Goal: Information Seeking & Learning: Check status

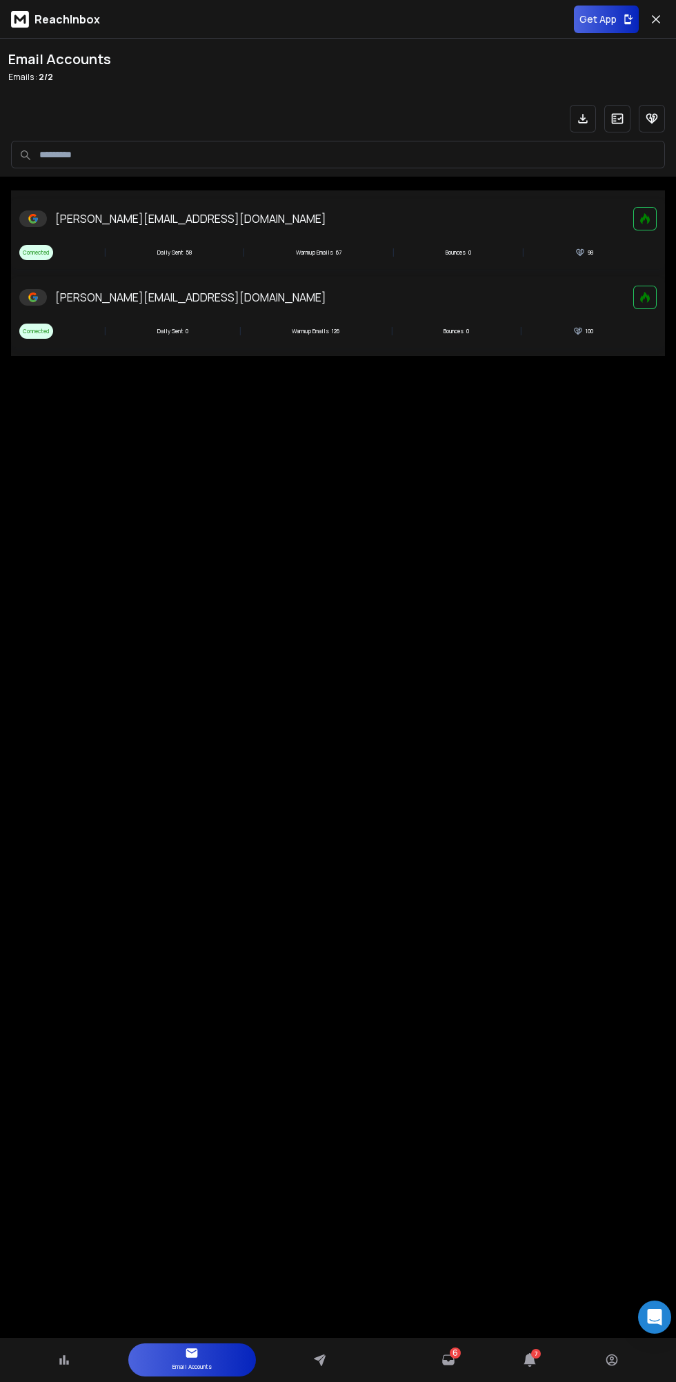
click at [494, 237] on div "t.mooney@growthconsultinggroup.com.au Connected | Daily Sent 58 | Warmup Emails…" at bounding box center [338, 234] width 654 height 70
click at [59, 1360] on icon at bounding box center [64, 1360] width 14 height 14
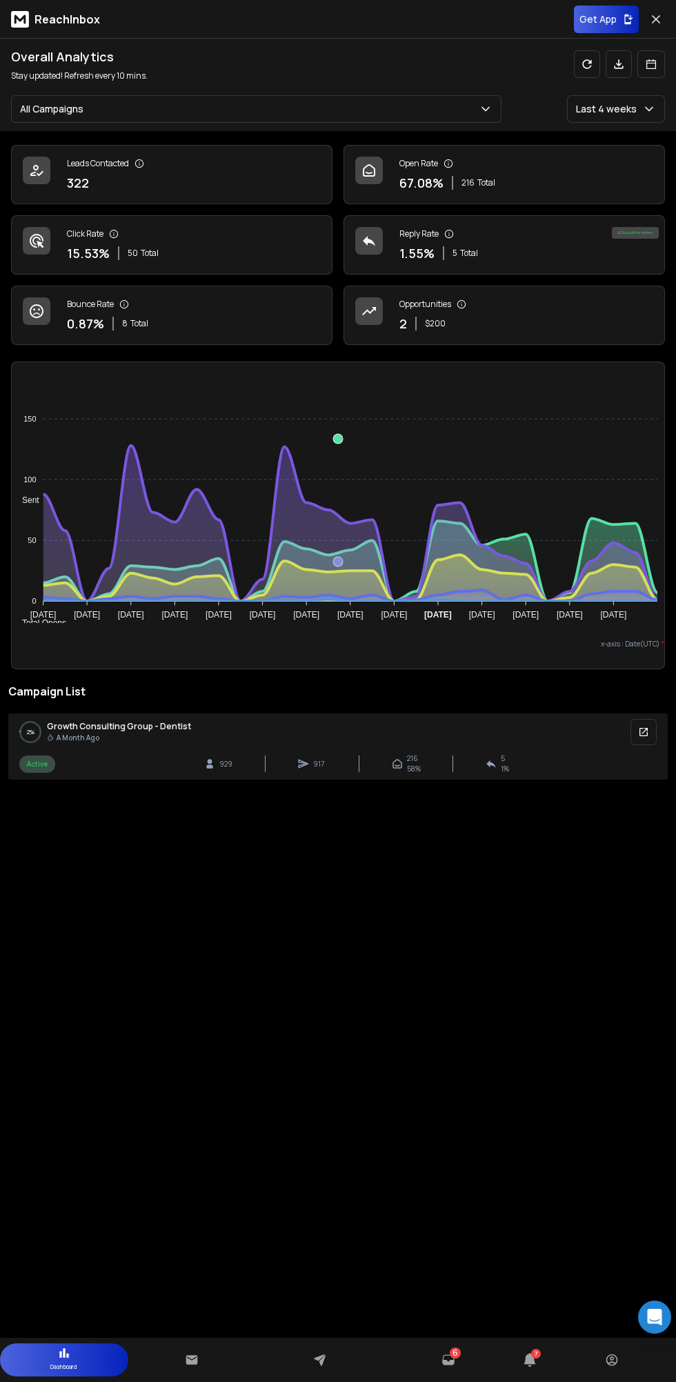
click at [643, 766] on div "929 917 216 58 % 5 1 %" at bounding box center [359, 764] width 596 height 21
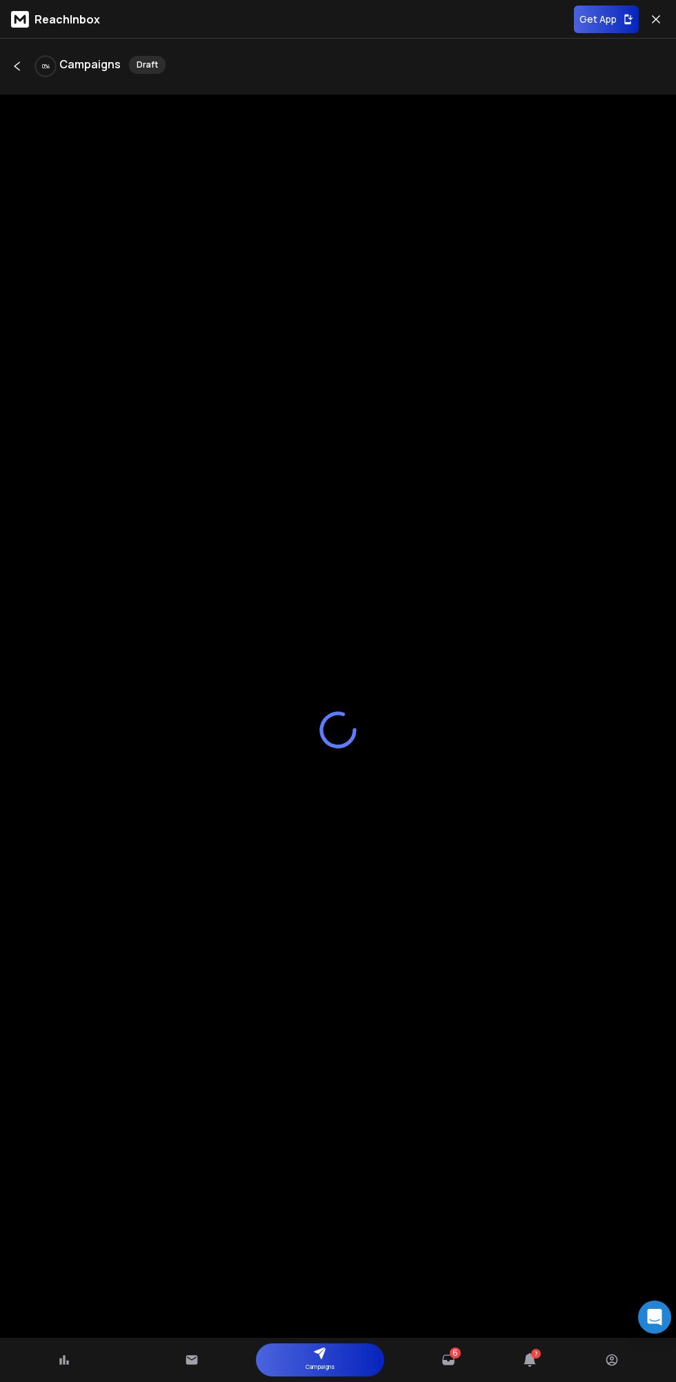
click at [642, 748] on div at bounding box center [338, 730] width 676 height 1382
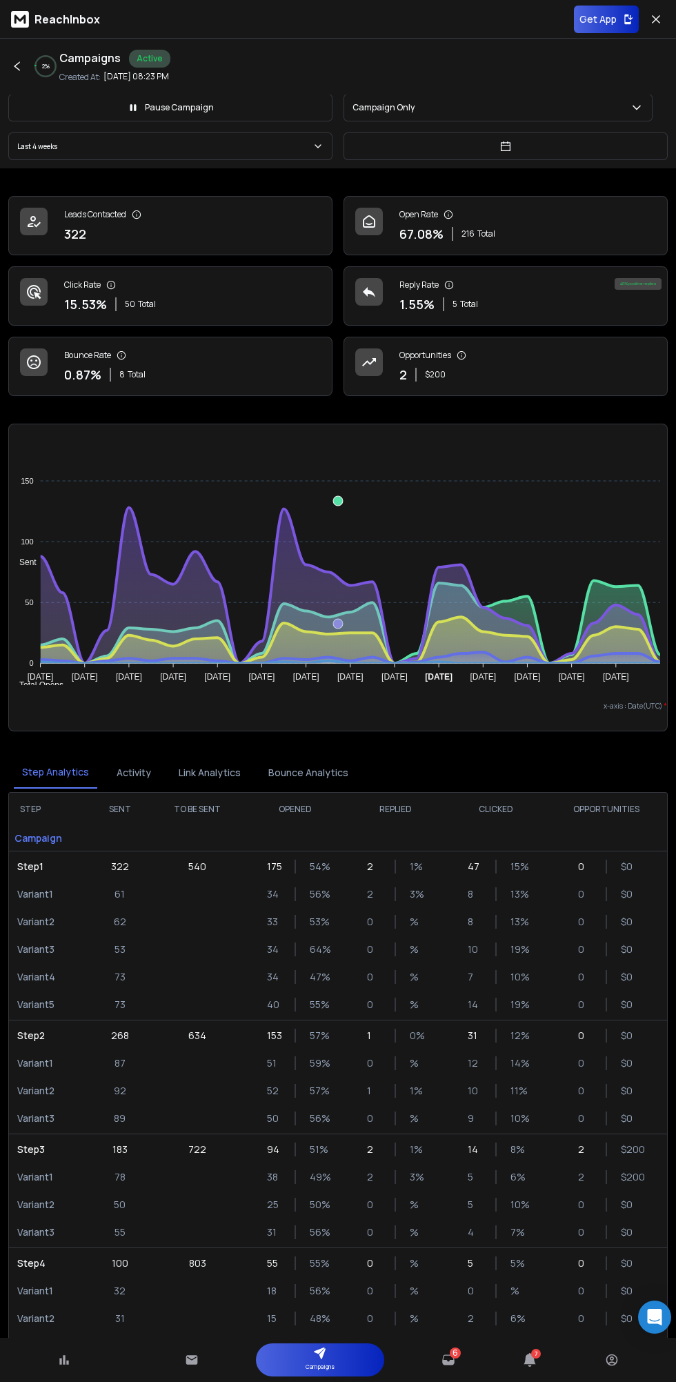
click at [135, 773] on button "Activity" at bounding box center [133, 773] width 51 height 30
